Goal: Task Accomplishment & Management: Manage account settings

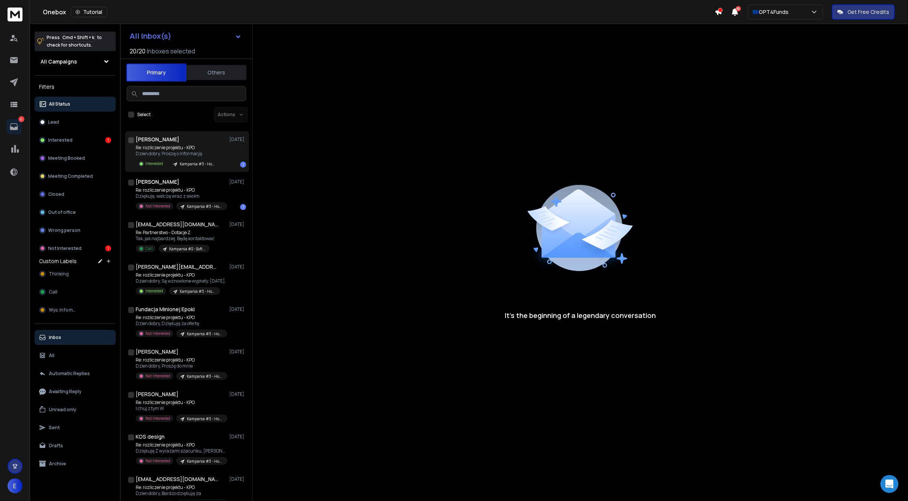
click at [198, 145] on p "Re: rozliczenie projektu - KPO" at bounding box center [178, 148] width 85 height 6
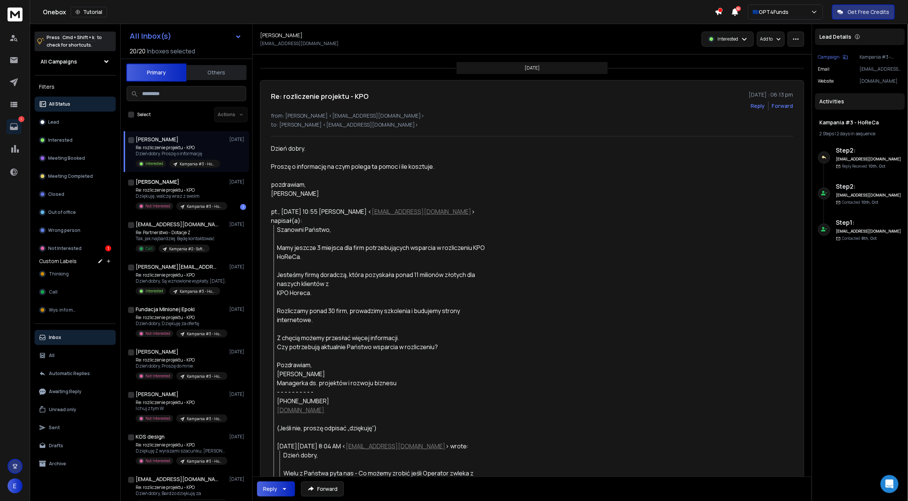
click at [131, 139] on button "button" at bounding box center [131, 140] width 6 height 6
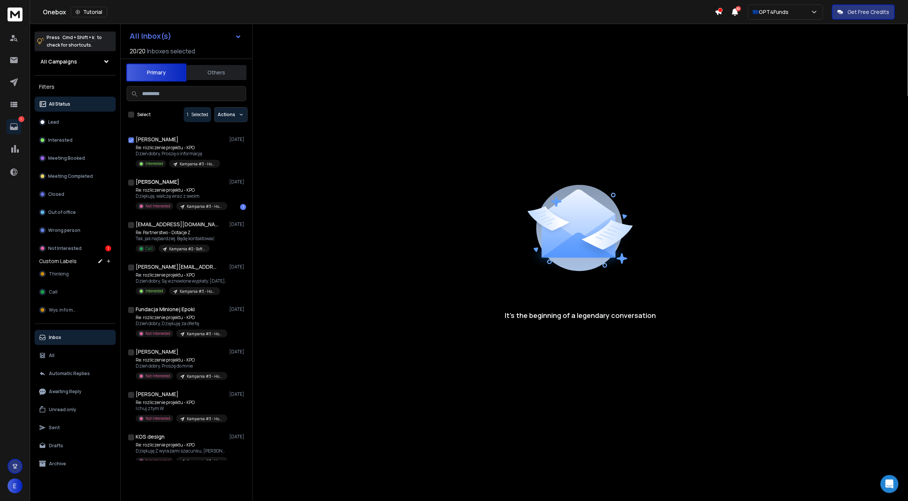
click at [224, 116] on p "Actions" at bounding box center [227, 115] width 18 height 6
click at [222, 133] on div "Mark as Unread" at bounding box center [220, 132] width 48 height 8
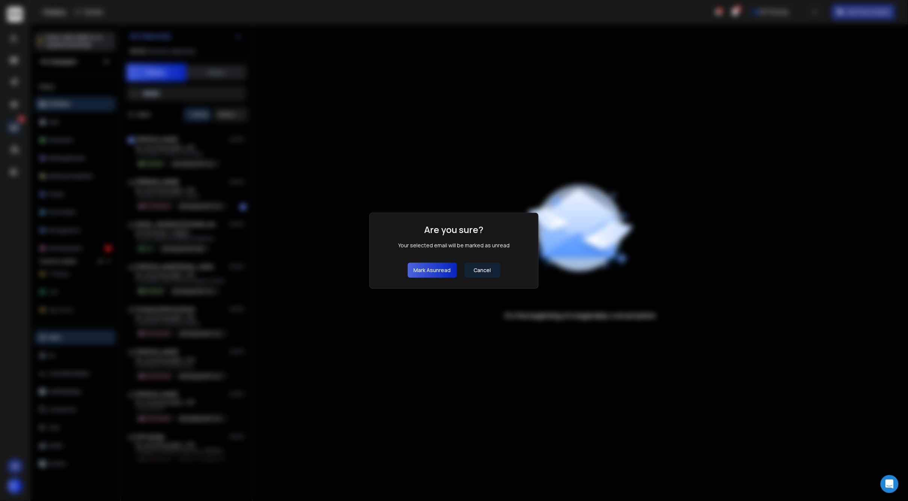
click at [435, 269] on p "Mark as unread" at bounding box center [432, 270] width 37 height 8
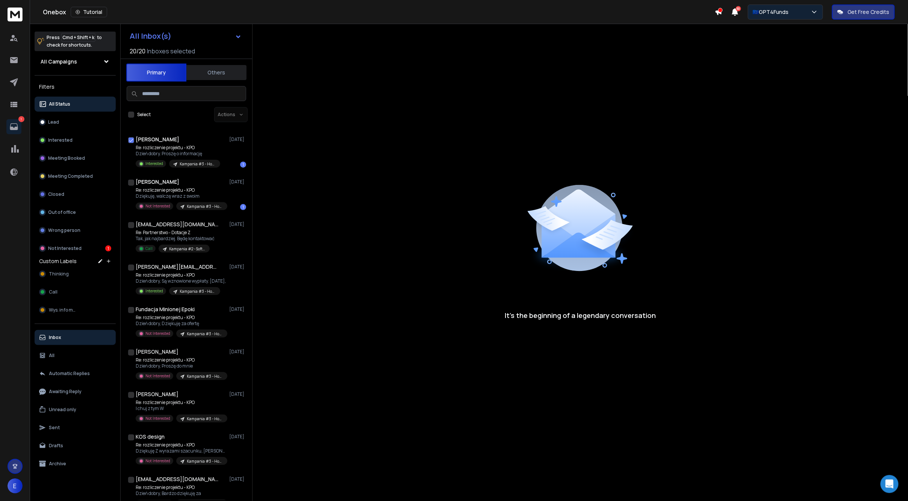
click at [775, 15] on button "🇪🇺GPT4Funds" at bounding box center [785, 12] width 75 height 15
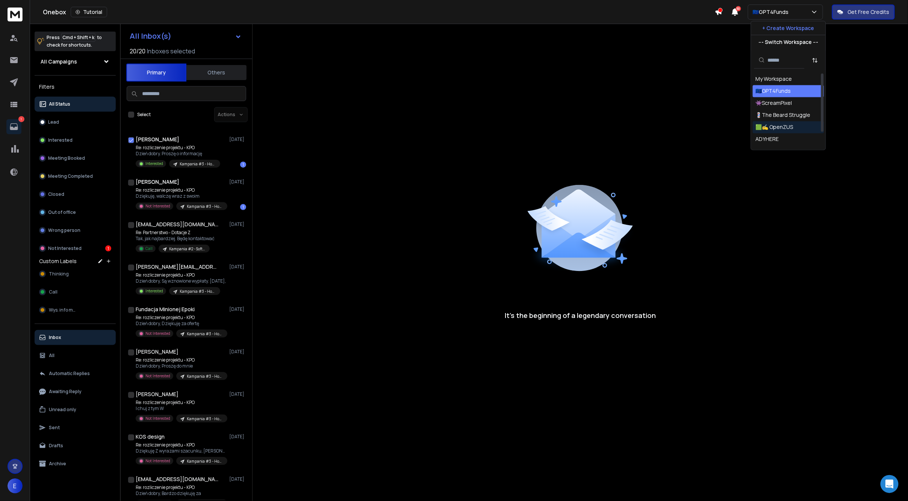
click at [772, 124] on div "🟩✍️ OpenZUS" at bounding box center [774, 128] width 38 height 8
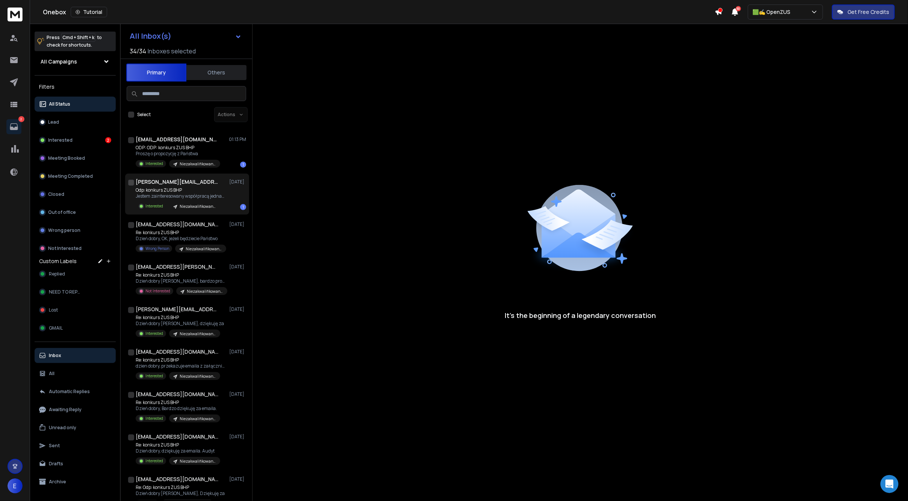
click at [205, 193] on p "Jestem zainteresowany współpracą jednak proszę" at bounding box center [181, 196] width 90 height 6
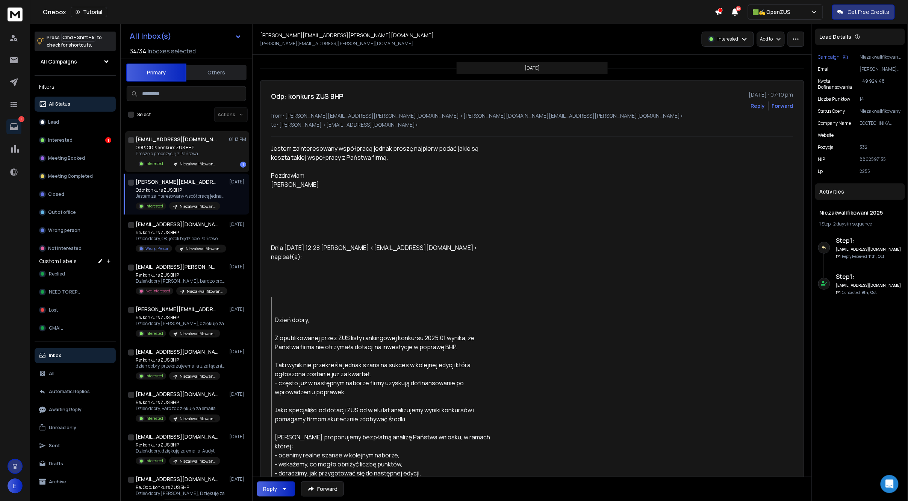
click at [172, 154] on p "Proszę o propozycję z Państwa" at bounding box center [178, 154] width 85 height 6
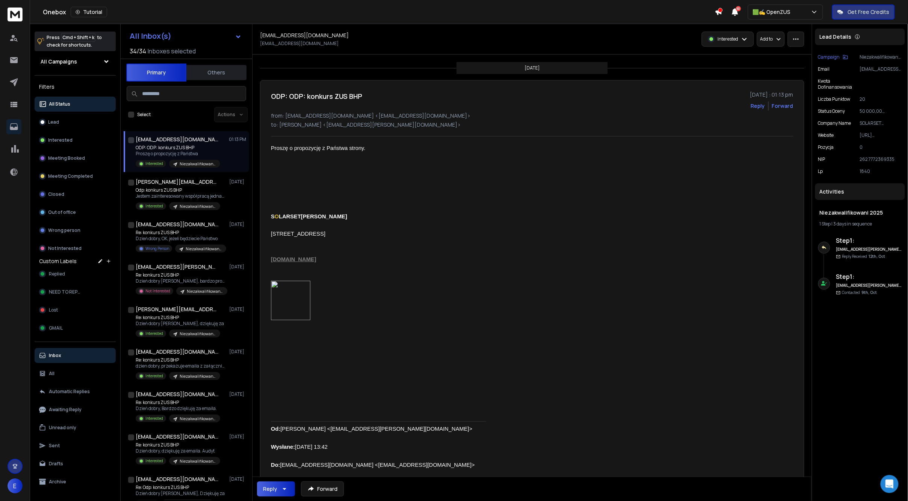
click at [132, 138] on button "button" at bounding box center [131, 140] width 6 height 6
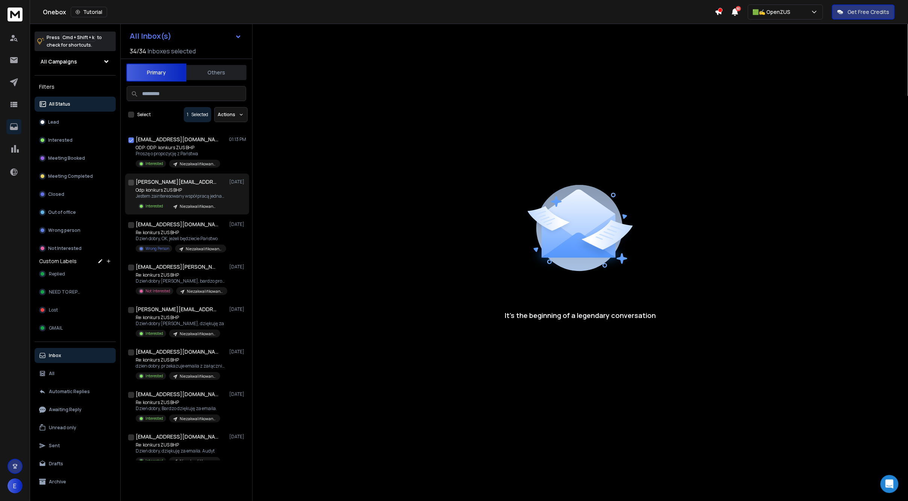
click at [130, 184] on button "button" at bounding box center [131, 183] width 6 height 6
click at [232, 113] on p "Actions" at bounding box center [227, 115] width 18 height 6
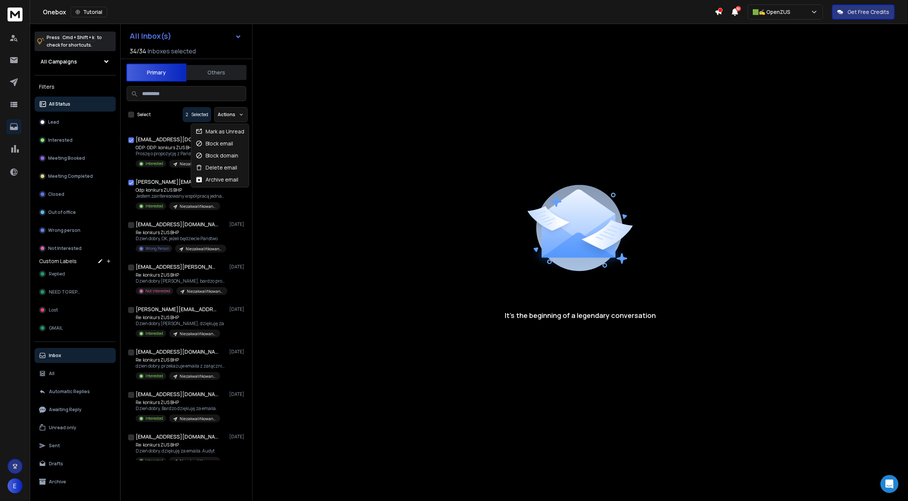
click at [233, 131] on div "Mark as Unread" at bounding box center [220, 132] width 48 height 8
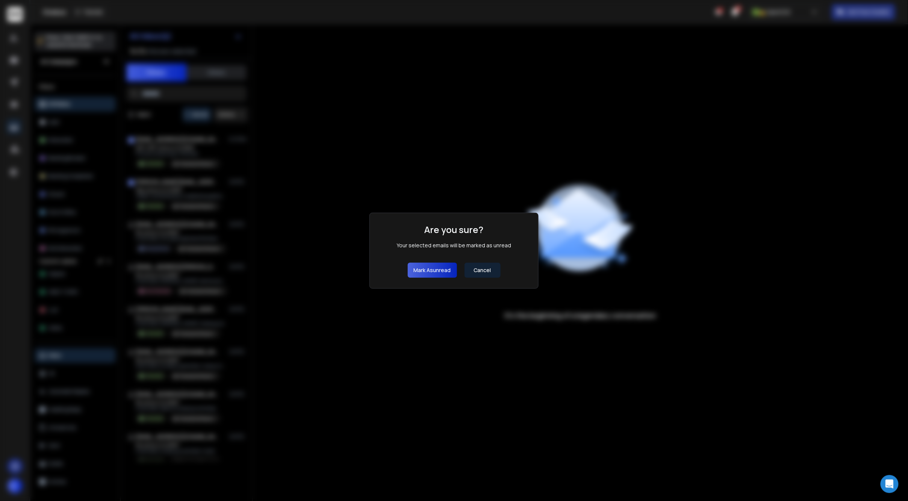
click at [444, 269] on p "Mark as unread" at bounding box center [432, 270] width 37 height 8
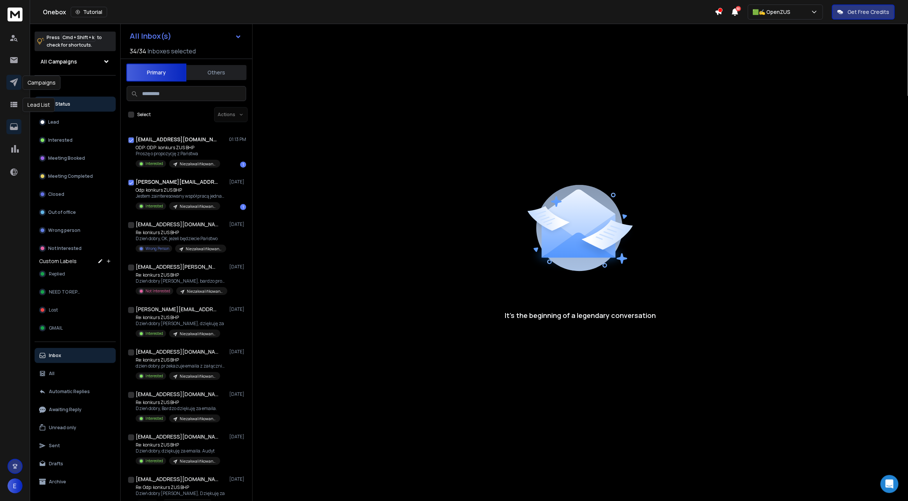
click at [19, 79] on link at bounding box center [13, 82] width 15 height 15
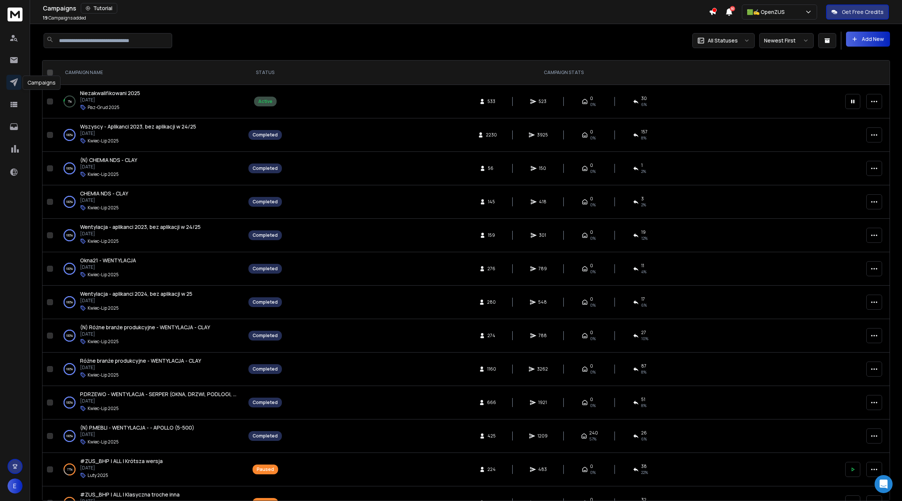
click at [18, 82] on link at bounding box center [13, 82] width 15 height 15
click at [22, 99] on div at bounding box center [14, 106] width 17 height 18
click at [16, 68] on div at bounding box center [14, 62] width 17 height 18
click at [17, 64] on icon at bounding box center [13, 60] width 9 height 9
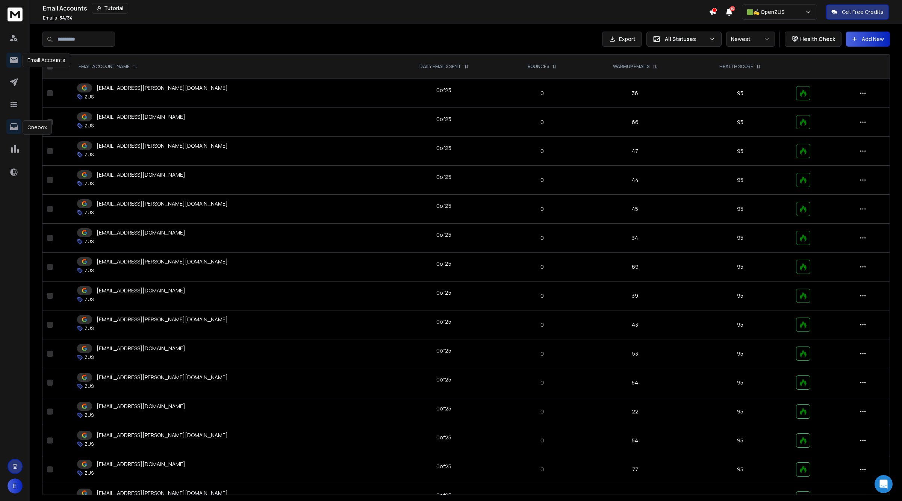
click at [12, 125] on icon at bounding box center [13, 126] width 9 height 9
